Goal: Task Accomplishment & Management: Manage account settings

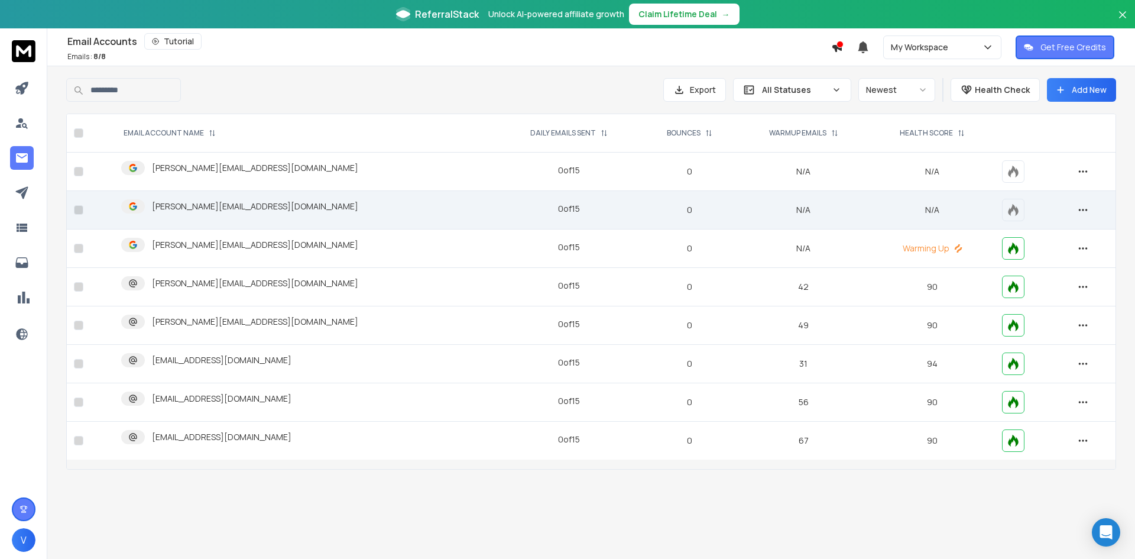
click at [1008, 212] on icon at bounding box center [1013, 210] width 10 height 12
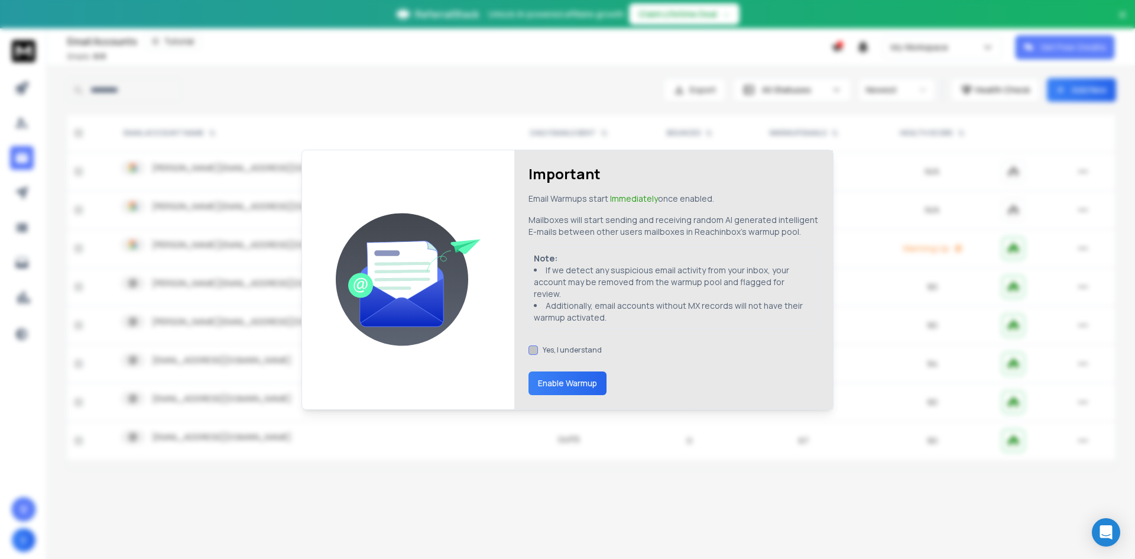
click at [583, 377] on button "Enable Warmup" at bounding box center [567, 383] width 78 height 24
click at [575, 379] on button "Enable Warmup" at bounding box center [567, 383] width 78 height 24
click at [535, 345] on button "Yes, I understand" at bounding box center [532, 349] width 9 height 9
click at [570, 384] on button "Enable Warmup" at bounding box center [567, 383] width 78 height 24
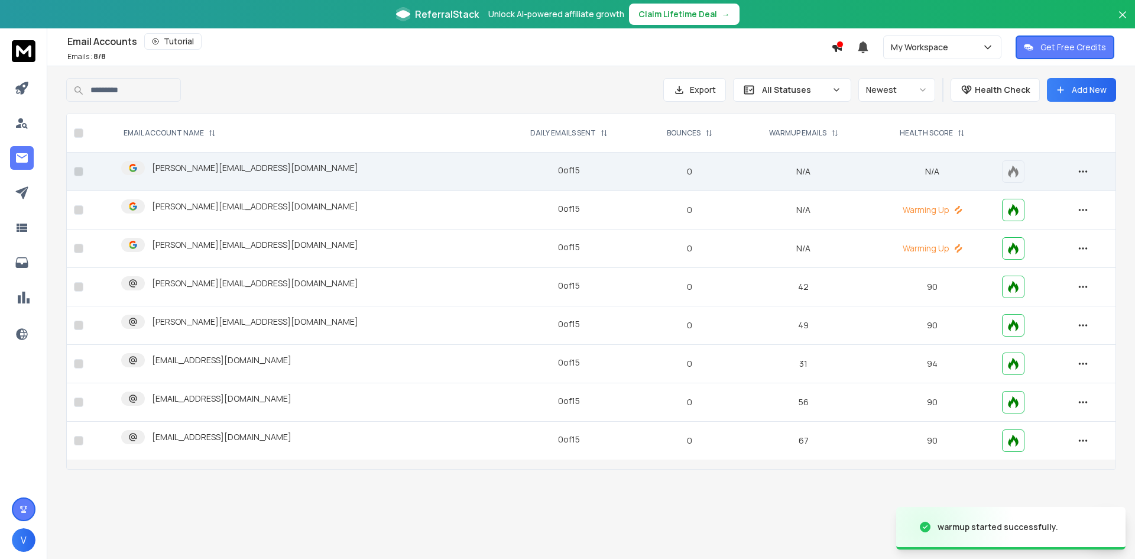
click at [1008, 168] on icon at bounding box center [1013, 171] width 10 height 12
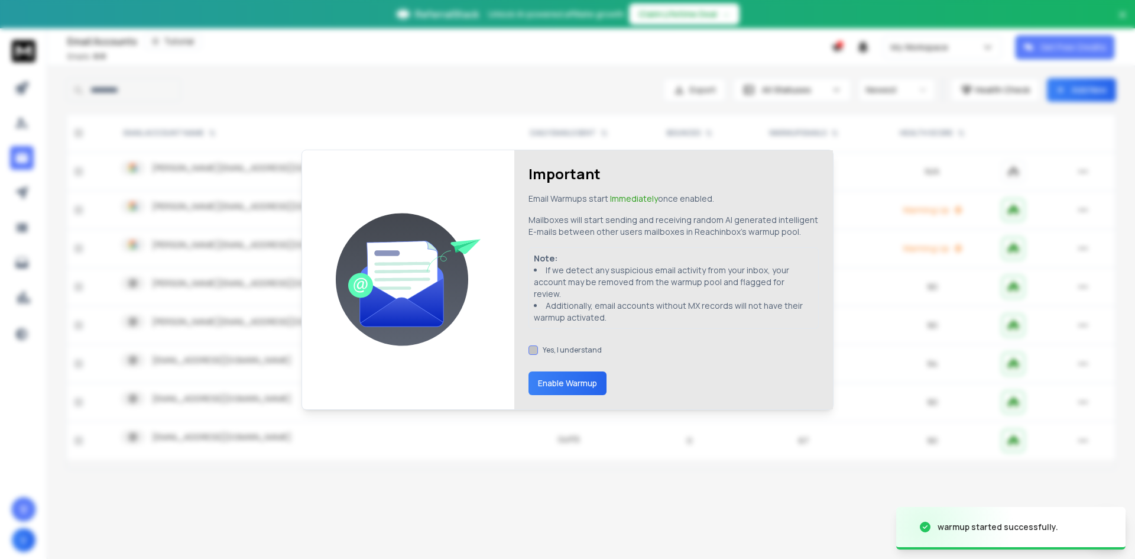
click at [533, 347] on button "Yes, I understand" at bounding box center [532, 349] width 9 height 9
click at [556, 375] on button "Enable Warmup" at bounding box center [567, 383] width 78 height 24
